Goal: Go to known website: Access a specific website the user already knows

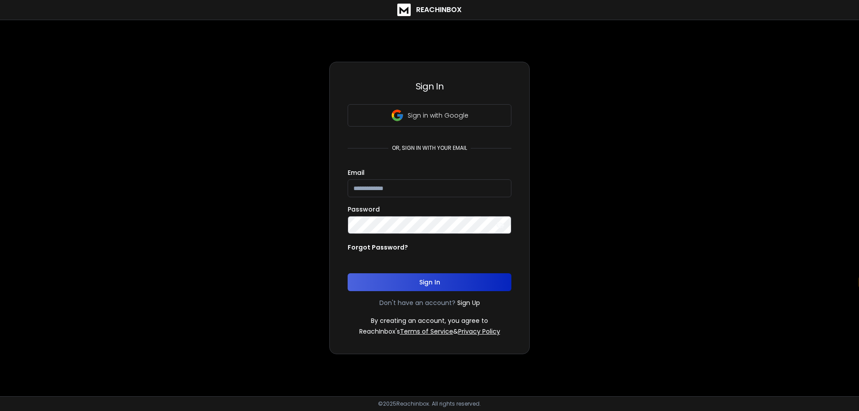
select select "**"
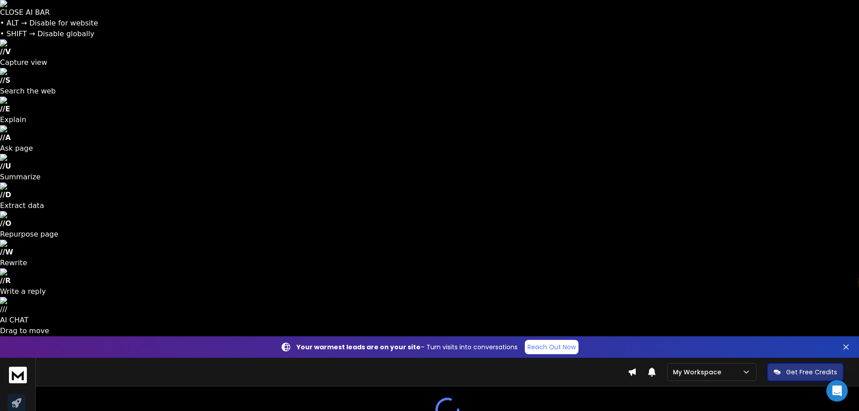
select select "**"
